Goal: Task Accomplishment & Management: Manage account settings

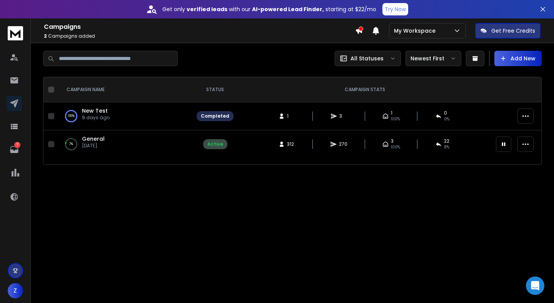
click at [90, 137] on span "General" at bounding box center [93, 139] width 23 height 8
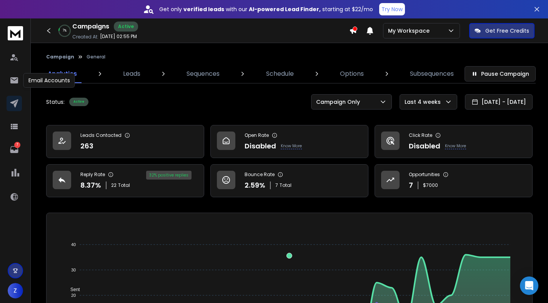
click at [13, 88] on div at bounding box center [16, 82] width 18 height 18
click at [14, 83] on icon at bounding box center [14, 80] width 8 height 6
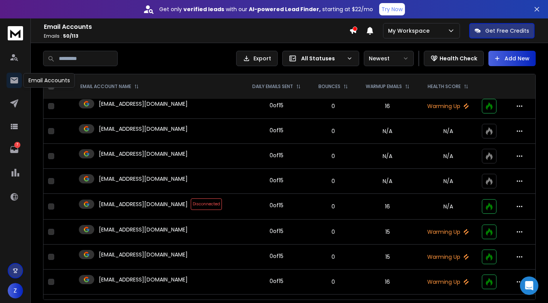
scroll to position [563, 0]
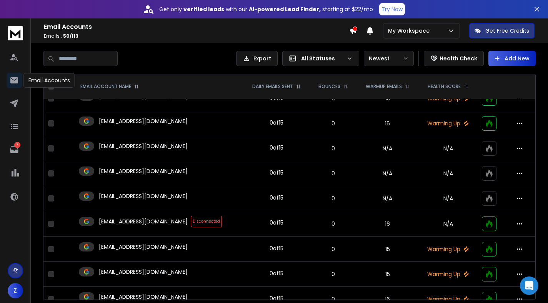
click at [487, 147] on icon at bounding box center [489, 149] width 7 height 8
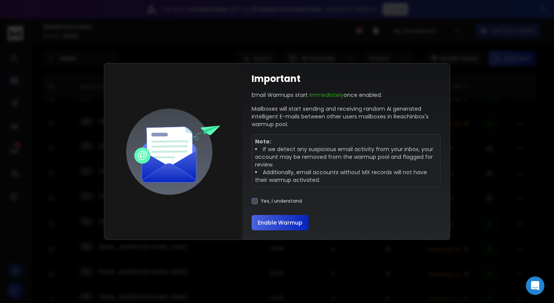
click at [256, 202] on button "Yes, I understand" at bounding box center [255, 201] width 6 height 6
click at [271, 223] on button "Enable Warmup" at bounding box center [280, 222] width 57 height 15
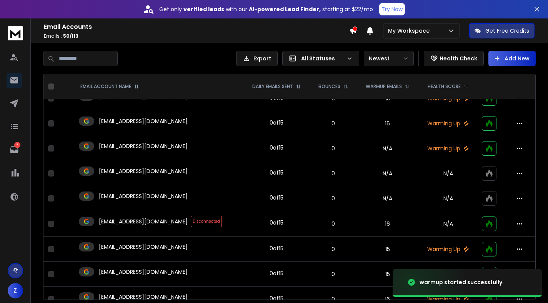
scroll to position [5, 0]
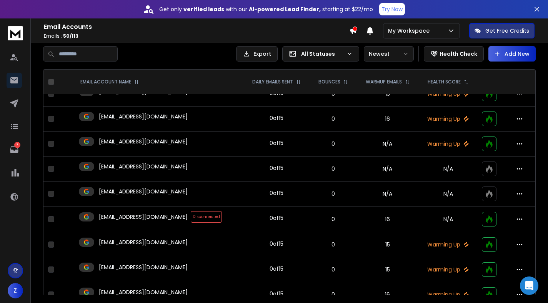
click at [487, 166] on icon at bounding box center [489, 169] width 8 height 8
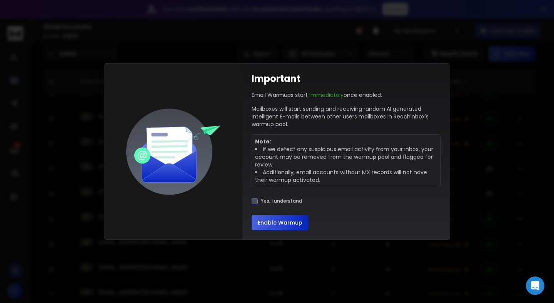
click at [254, 199] on button "Yes, I understand" at bounding box center [255, 201] width 6 height 6
click at [282, 222] on button "Enable Warmup" at bounding box center [280, 222] width 57 height 15
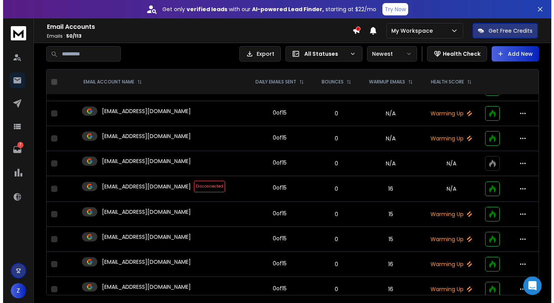
scroll to position [594, 0]
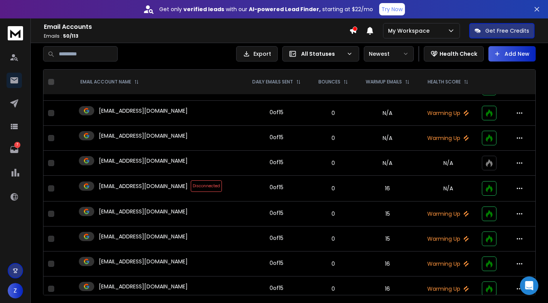
click at [487, 160] on icon at bounding box center [489, 163] width 8 height 8
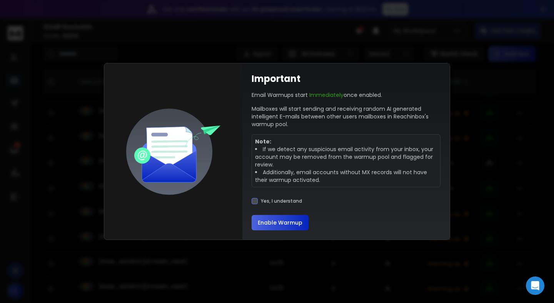
click at [254, 200] on button "Yes, I understand" at bounding box center [255, 201] width 6 height 6
click at [292, 224] on button "Enable Warmup" at bounding box center [280, 222] width 57 height 15
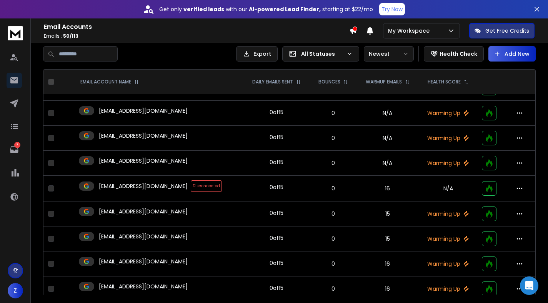
click at [178, 187] on p "[EMAIL_ADDRESS][DOMAIN_NAME]" at bounding box center [143, 186] width 89 height 8
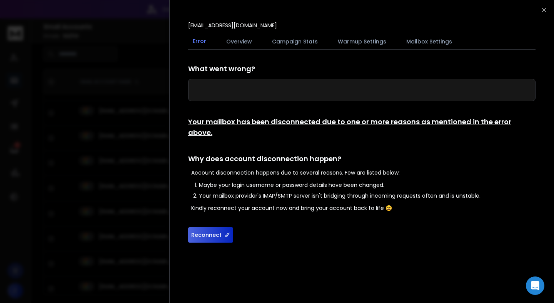
click at [242, 90] on div at bounding box center [361, 90] width 347 height 22
click at [242, 39] on button "Overview" at bounding box center [239, 41] width 35 height 17
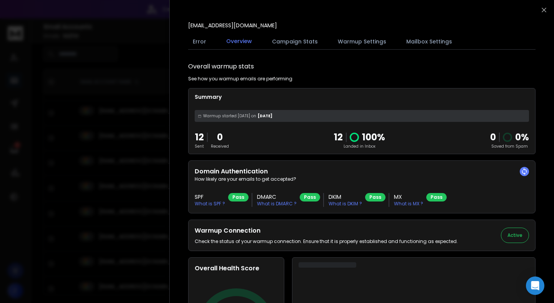
click at [295, 39] on button "Campaign Stats" at bounding box center [294, 41] width 55 height 17
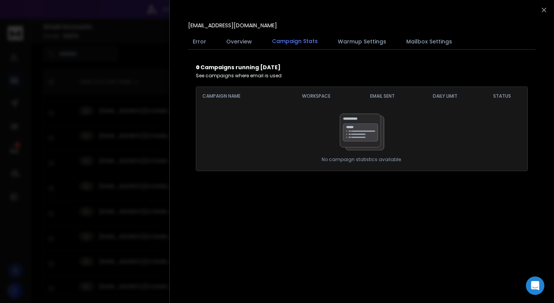
click at [352, 38] on button "Warmup Settings" at bounding box center [362, 41] width 58 height 17
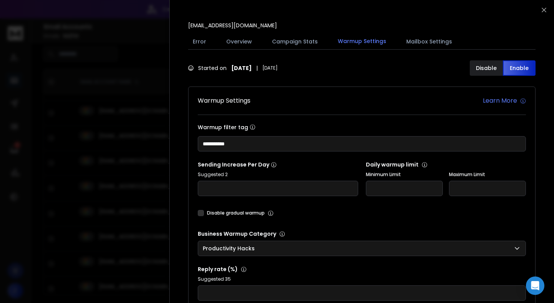
click at [426, 37] on button "Mailbox Settings" at bounding box center [429, 41] width 55 height 17
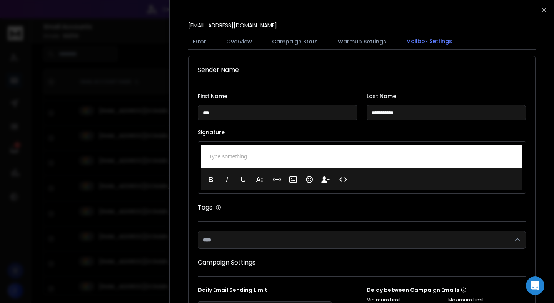
click at [196, 40] on button "Error" at bounding box center [199, 41] width 23 height 17
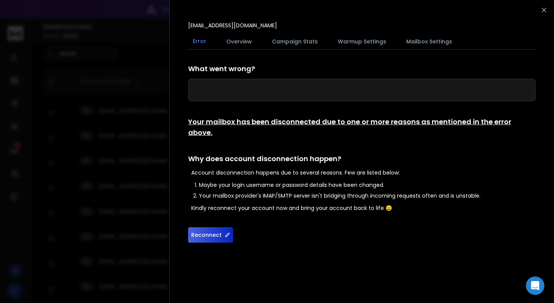
drag, startPoint x: 345, startPoint y: 95, endPoint x: 220, endPoint y: 84, distance: 125.5
click at [220, 84] on div at bounding box center [361, 90] width 347 height 22
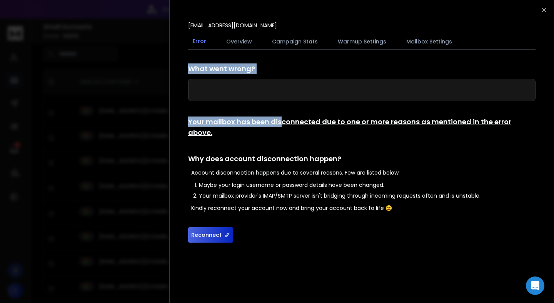
drag, startPoint x: 189, startPoint y: 64, endPoint x: 283, endPoint y: 119, distance: 108.4
click at [283, 119] on div "What went wrong? Your mailbox has been disconnected due to one or more reasons …" at bounding box center [361, 152] width 347 height 179
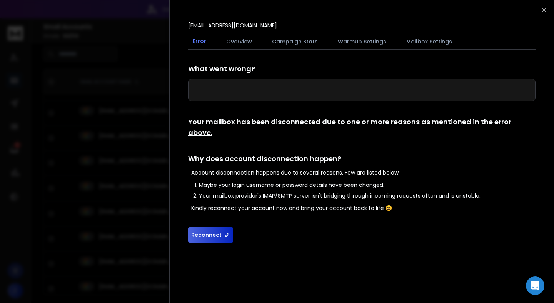
click at [290, 93] on div at bounding box center [361, 90] width 347 height 22
click at [213, 227] on button "Reconnect" at bounding box center [210, 234] width 45 height 15
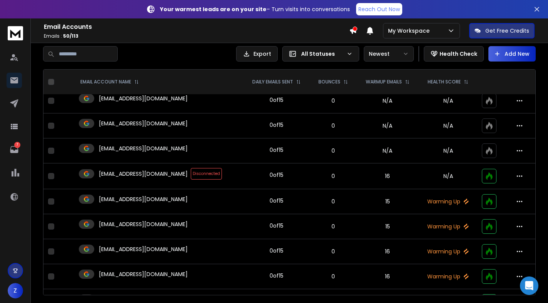
scroll to position [558, 0]
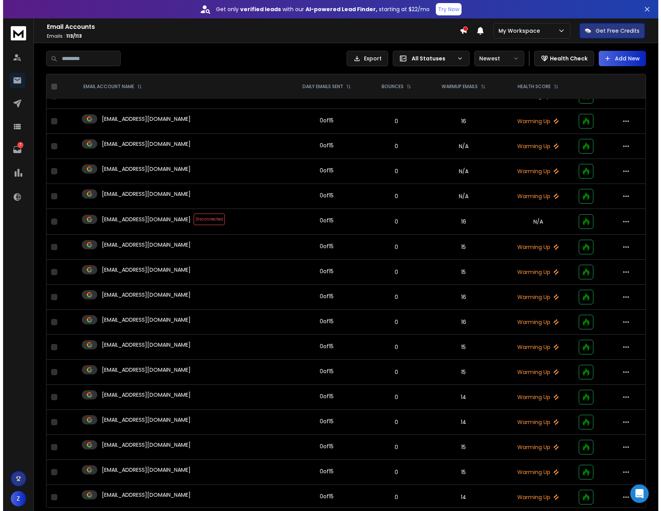
scroll to position [565, 0]
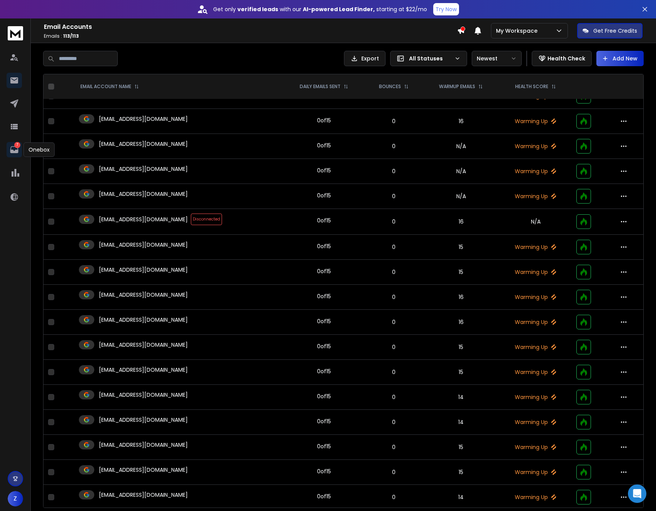
click at [17, 146] on p "7" at bounding box center [17, 145] width 6 height 6
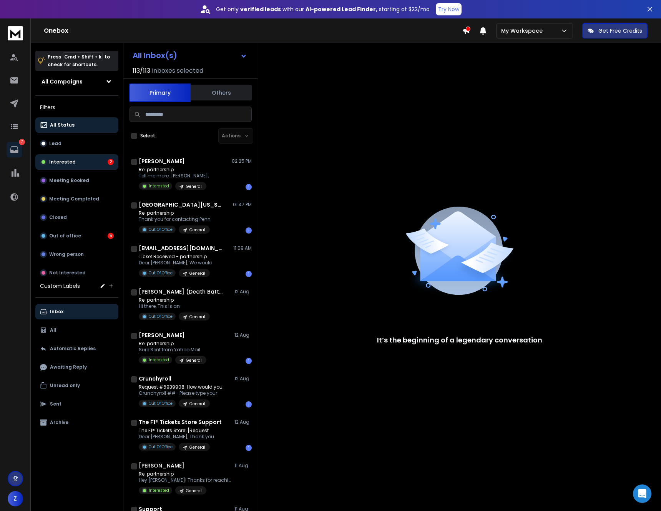
click at [76, 162] on button "Interested 2" at bounding box center [76, 161] width 83 height 15
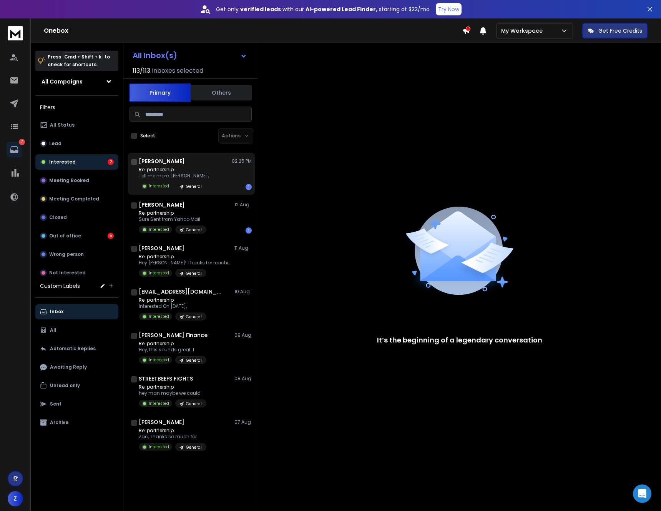
click at [203, 173] on p "Tell me more. Marlaena Miller," at bounding box center [174, 176] width 70 height 6
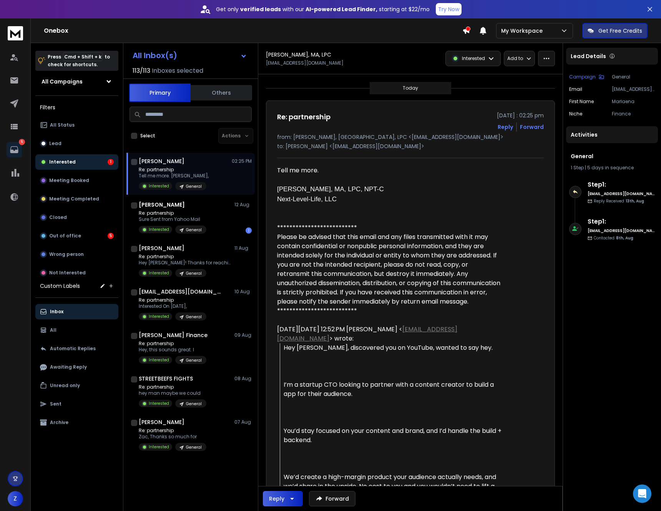
click at [375, 137] on p "from: Marlaena Miller, MA, LPC <marlaena@next-level-life.org>" at bounding box center [410, 137] width 267 height 8
copy p "marlaena"
